Goal: Task Accomplishment & Management: Use online tool/utility

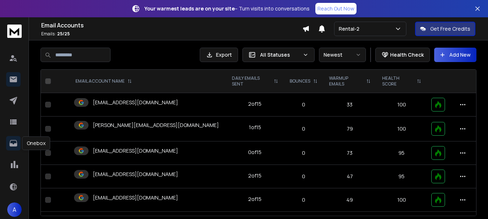
click at [11, 141] on icon at bounding box center [13, 143] width 9 height 9
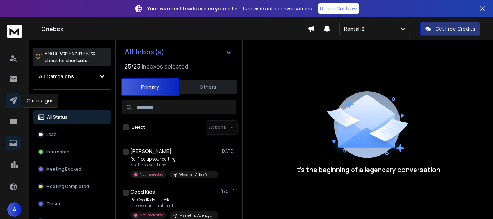
click at [11, 100] on icon at bounding box center [13, 101] width 8 height 8
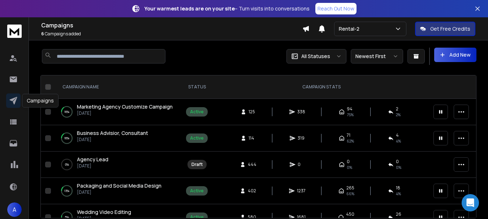
click at [14, 100] on icon at bounding box center [13, 101] width 8 height 8
drag, startPoint x: 130, startPoint y: 107, endPoint x: 226, endPoint y: 51, distance: 111.0
click at [226, 51] on div at bounding box center [149, 56] width 218 height 17
click at [123, 106] on span "Marketing Agency Customize Campaign" at bounding box center [125, 106] width 96 height 7
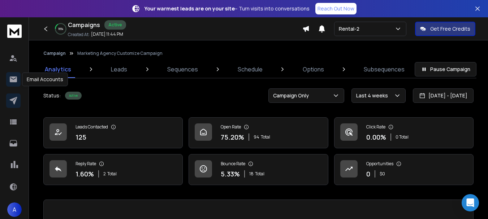
click at [13, 78] on icon at bounding box center [13, 80] width 7 height 6
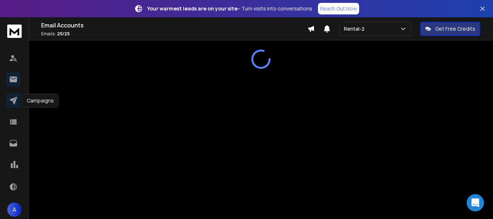
click at [14, 100] on icon at bounding box center [13, 101] width 8 height 8
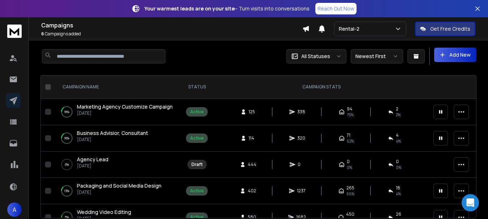
click at [121, 105] on span "Marketing Agency Customize Campaign" at bounding box center [125, 106] width 96 height 7
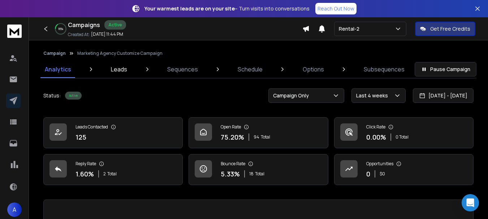
click at [118, 71] on p "Leads" at bounding box center [119, 69] width 16 height 9
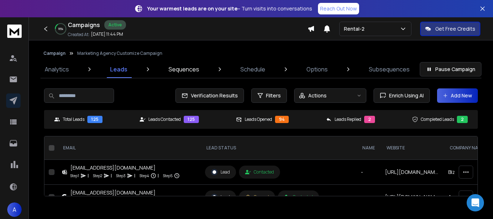
click at [179, 73] on p "Sequences" at bounding box center [184, 69] width 31 height 9
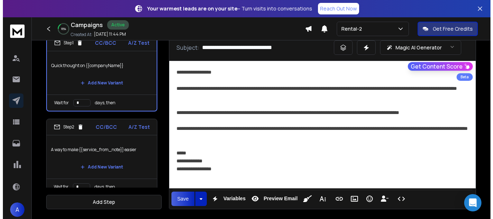
scroll to position [55, 0]
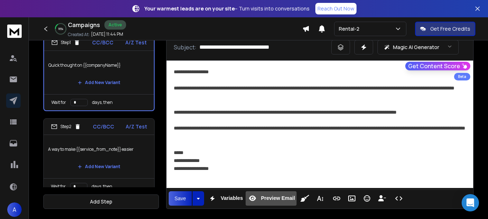
click at [279, 196] on span "Preview Email" at bounding box center [277, 198] width 37 height 6
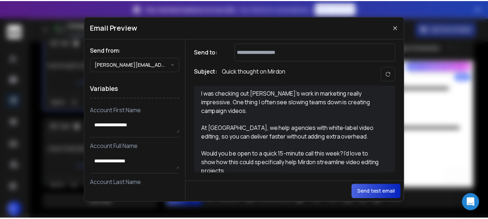
scroll to position [0, 0]
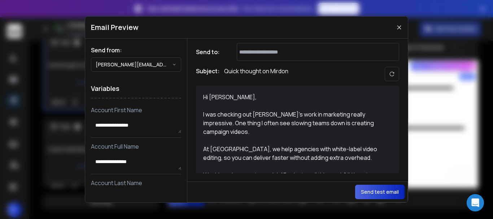
click at [398, 27] on icon at bounding box center [399, 28] width 6 height 6
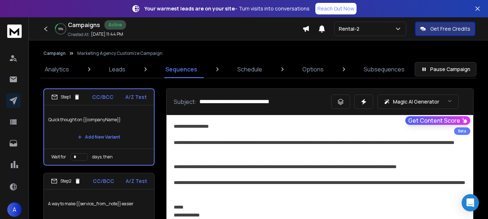
click at [478, 8] on icon at bounding box center [477, 8] width 4 height 4
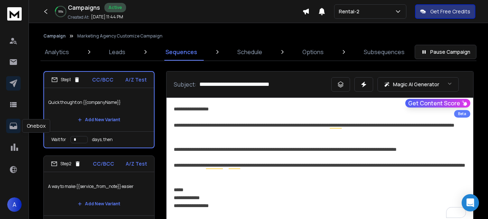
click at [15, 125] on icon at bounding box center [13, 126] width 9 height 9
